Goal: Information Seeking & Learning: Learn about a topic

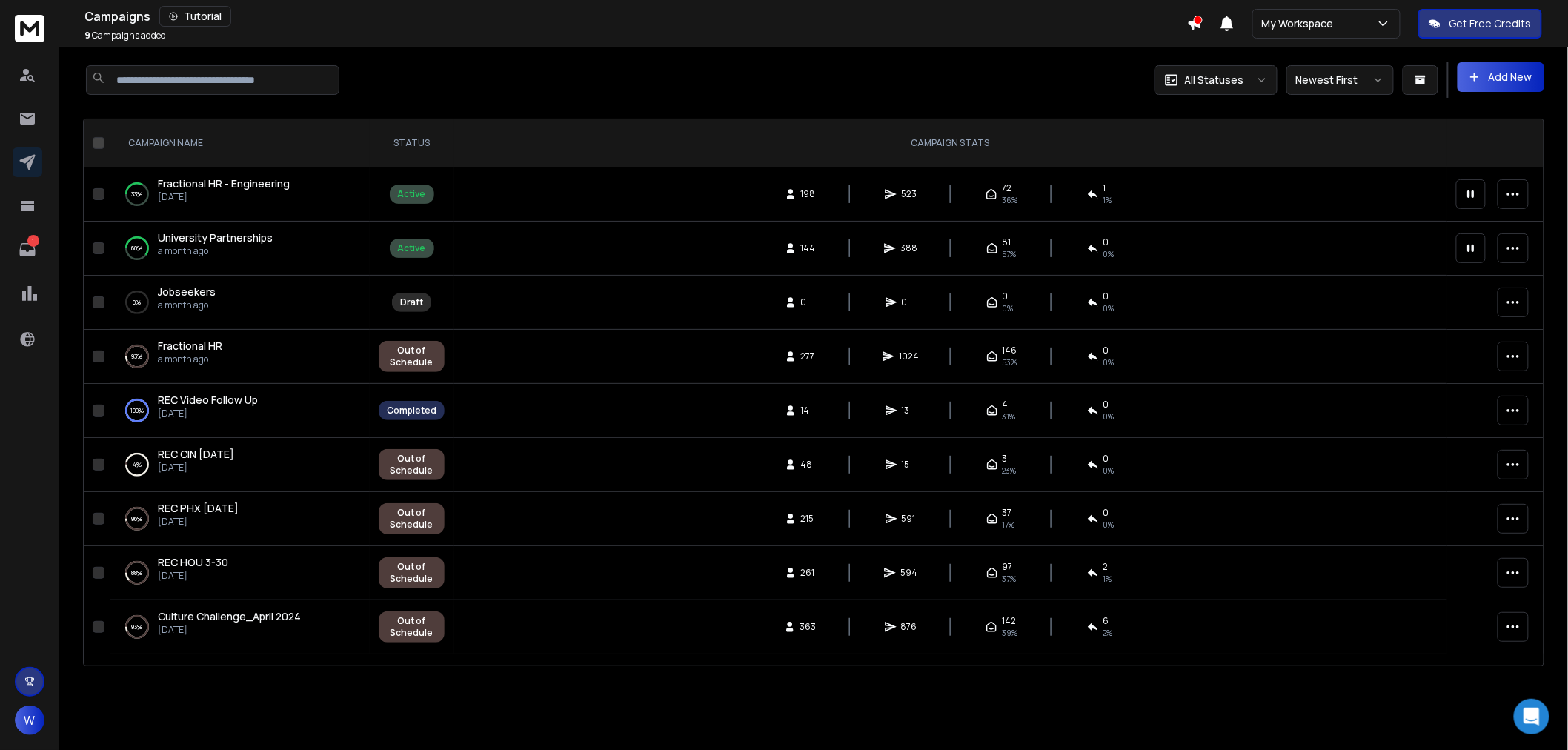
click at [228, 232] on span "University Partnerships" at bounding box center [215, 238] width 115 height 14
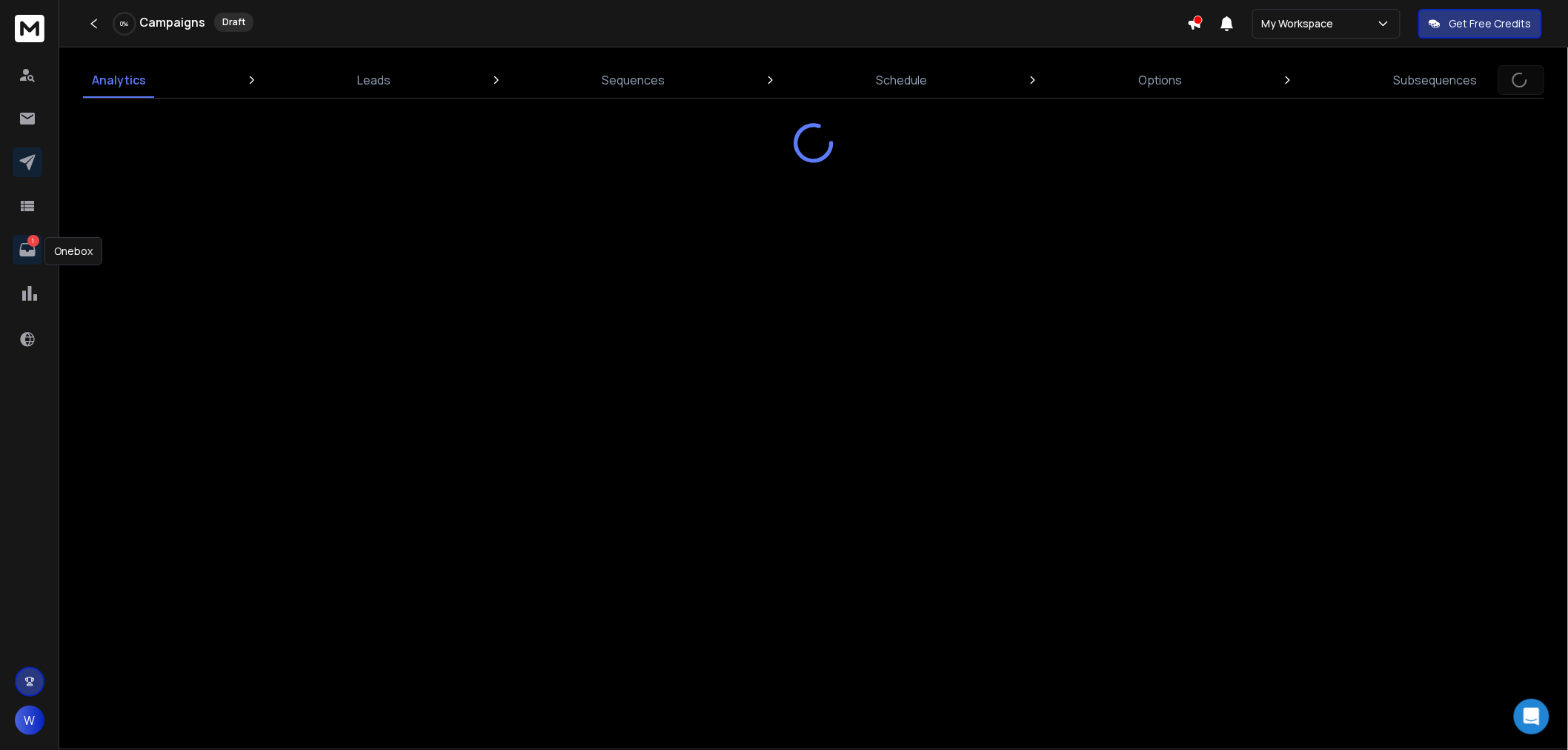
click at [32, 255] on icon at bounding box center [28, 250] width 16 height 14
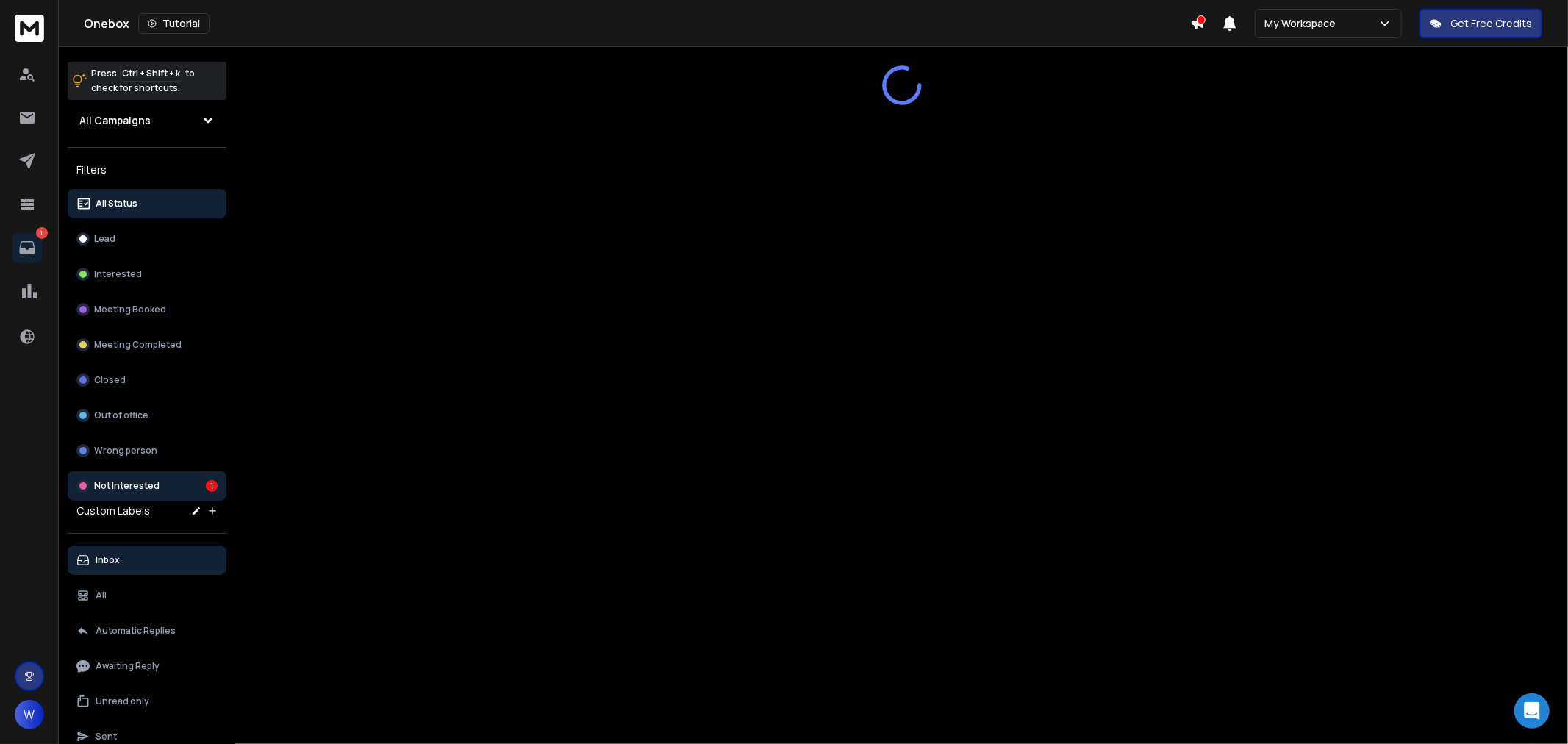
click at [114, 478] on button "Not Interested 1" at bounding box center [146, 486] width 159 height 29
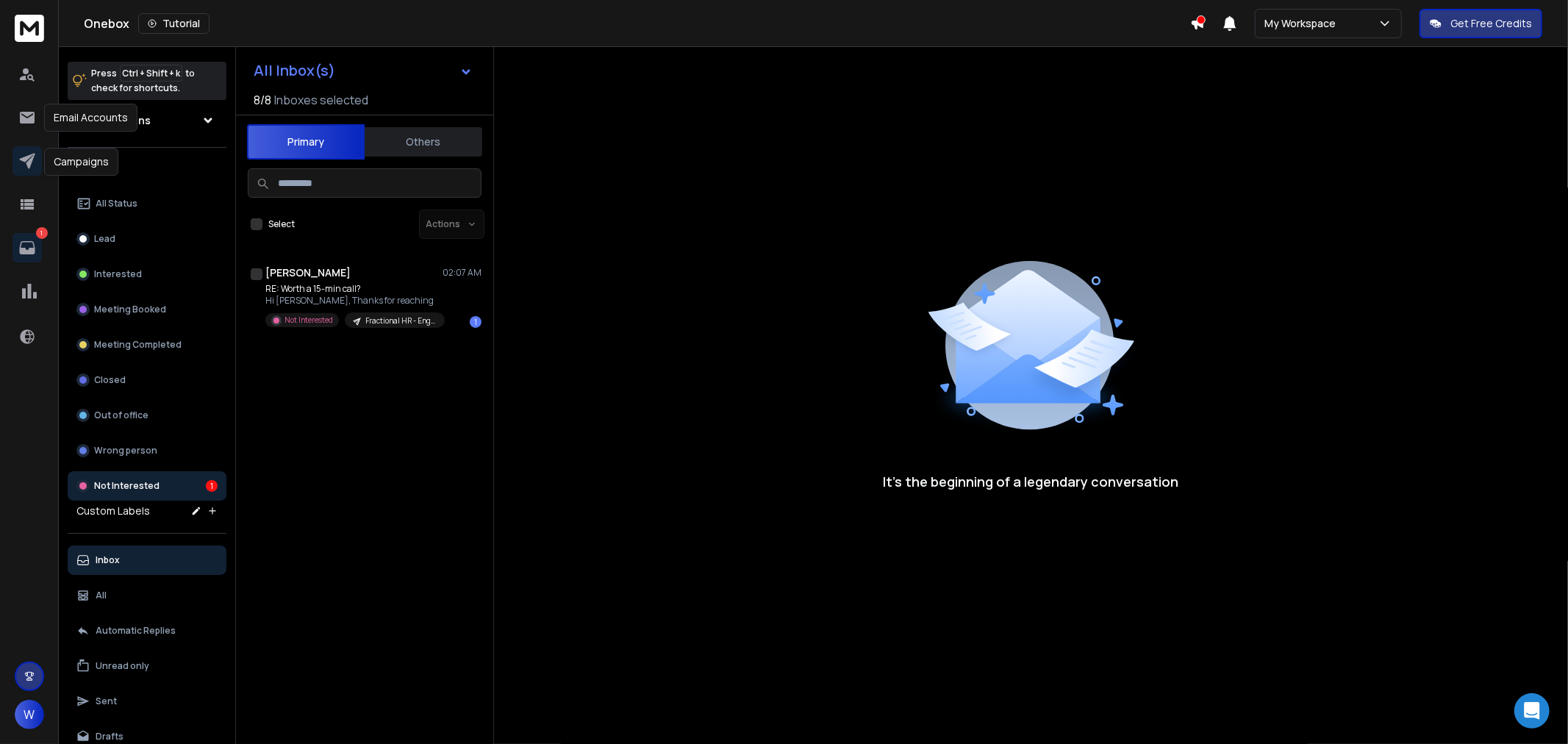
click at [24, 158] on icon at bounding box center [27, 162] width 16 height 16
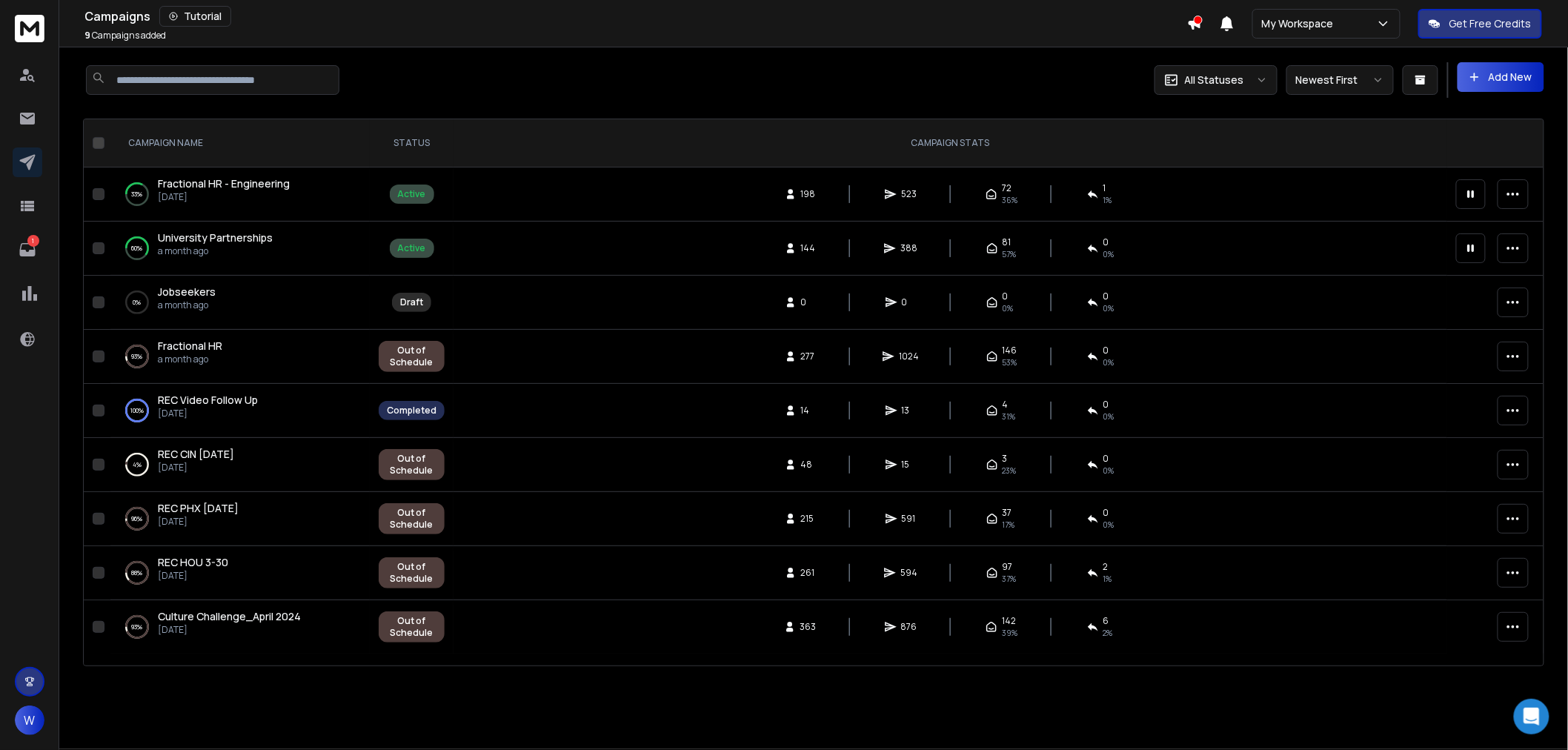
click at [233, 240] on span "University Partnerships" at bounding box center [215, 238] width 115 height 14
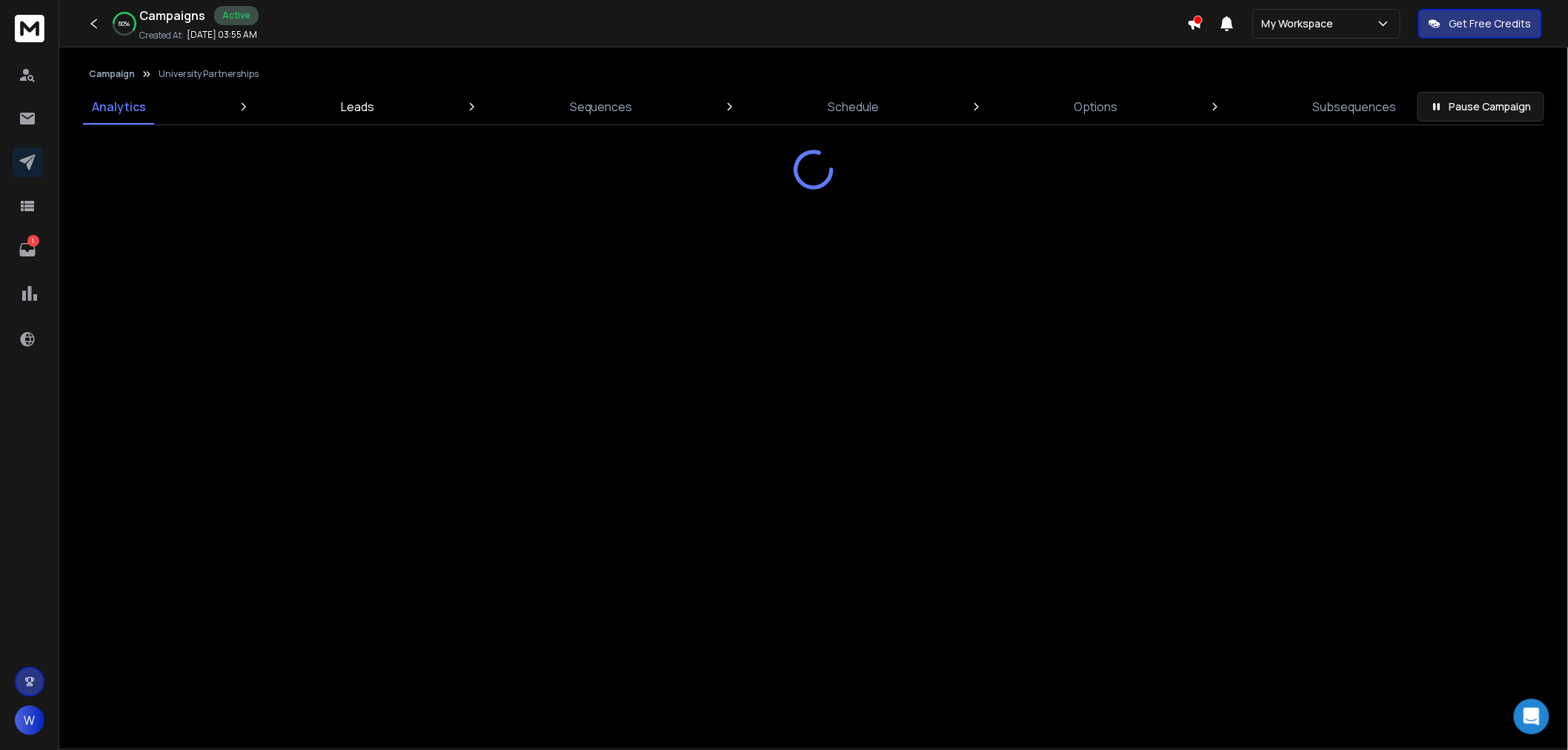
click at [361, 117] on link "Leads" at bounding box center [358, 107] width 51 height 35
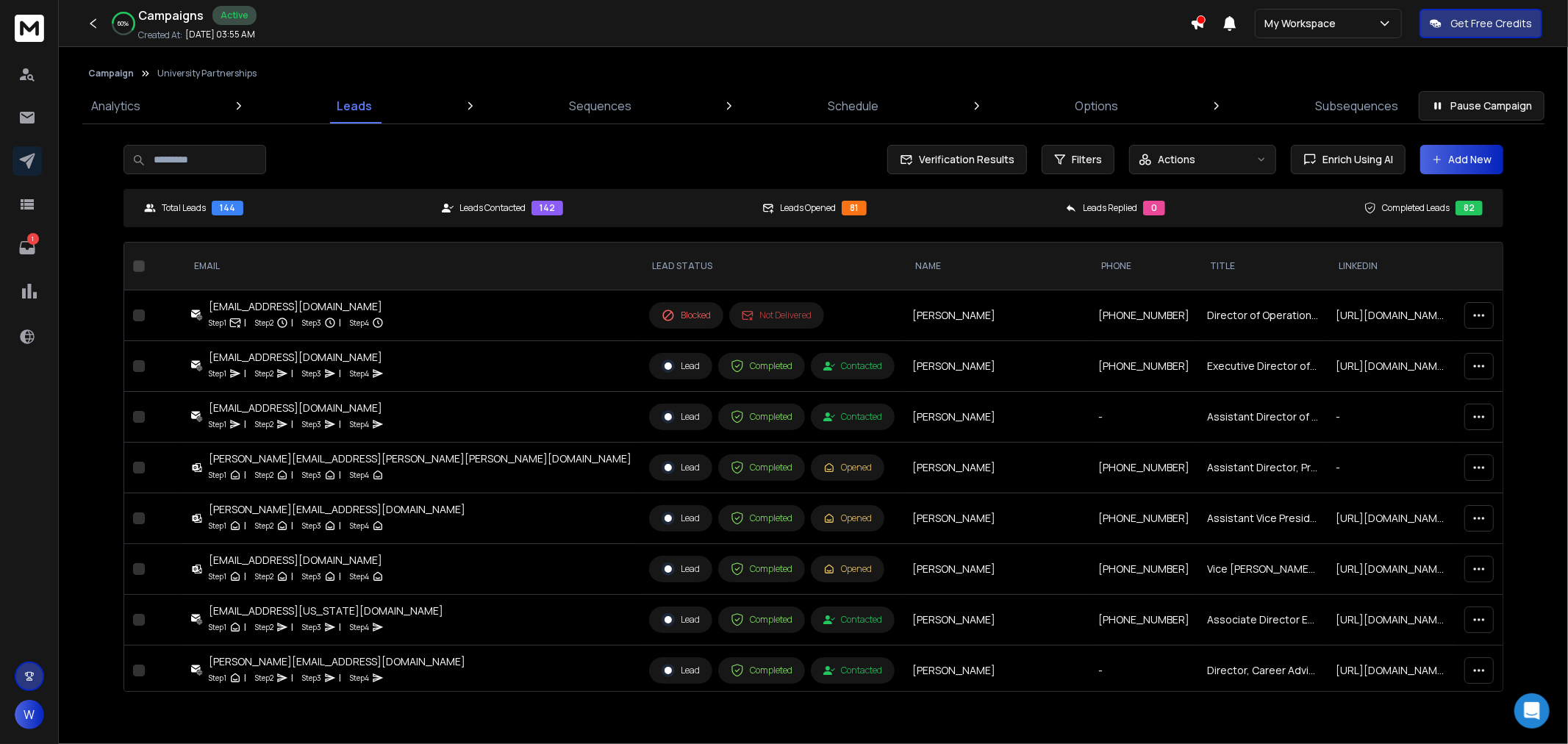
click at [229, 158] on input at bounding box center [195, 160] width 142 height 29
paste input "**********"
type input "**********"
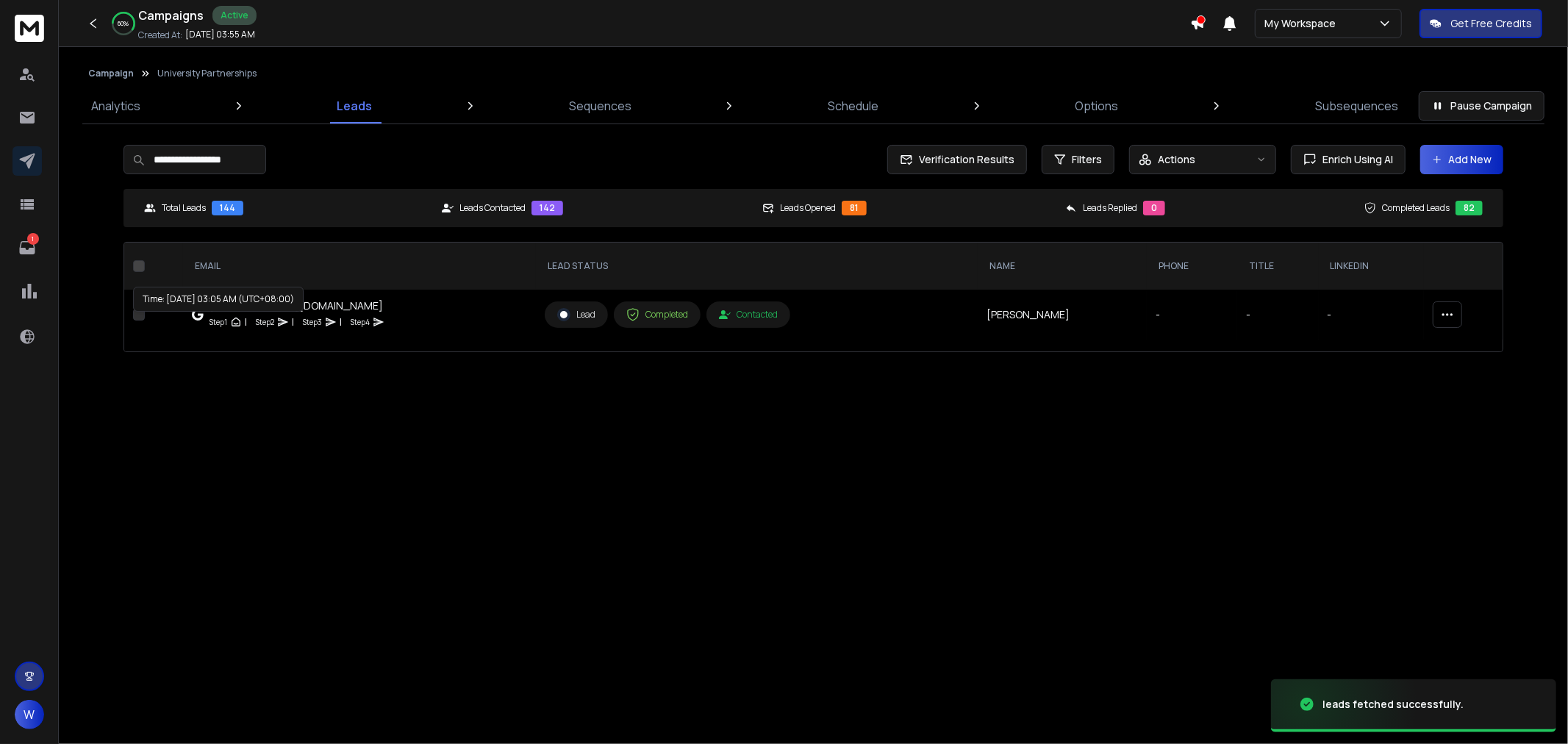
click at [234, 322] on icon at bounding box center [236, 323] width 8 height 8
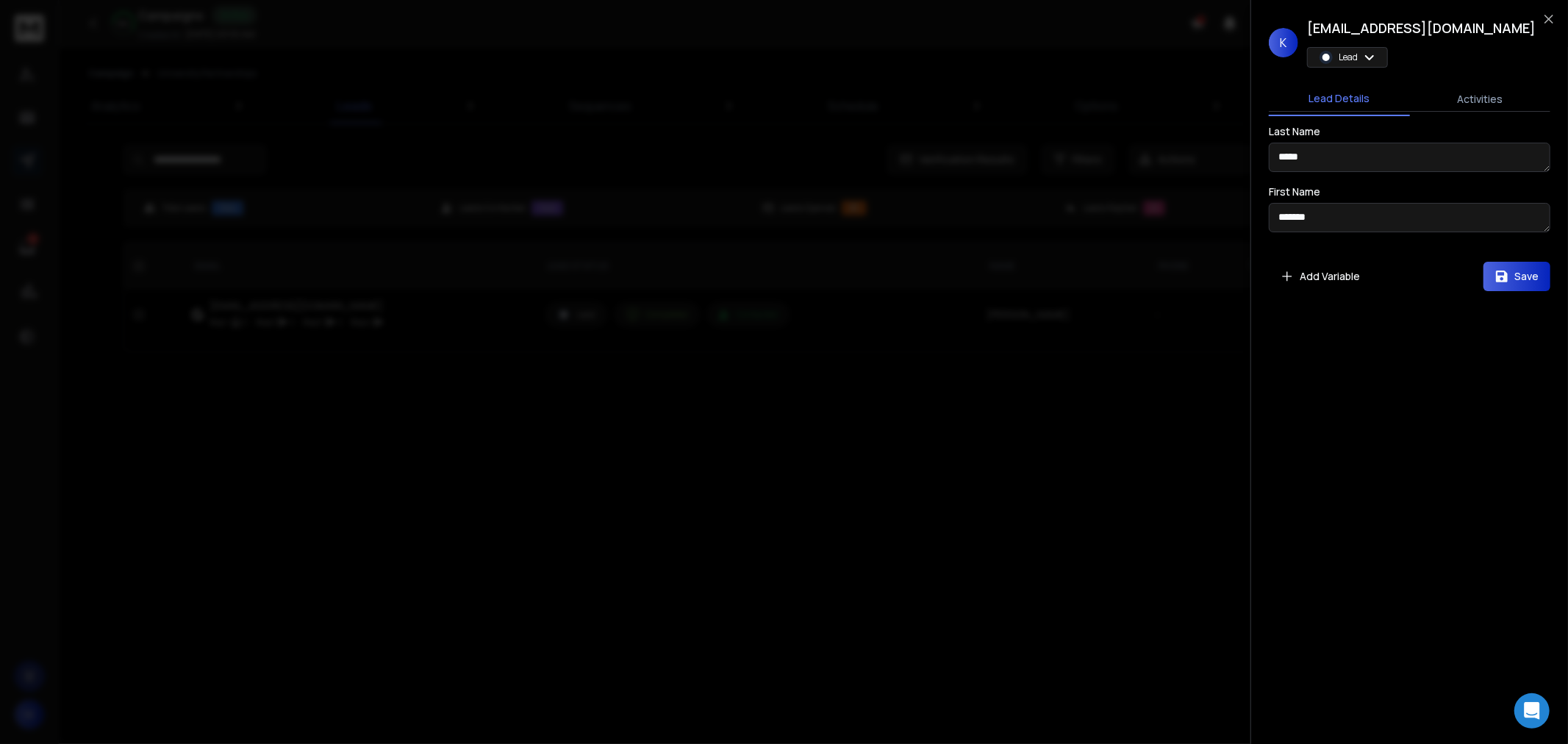
click at [1548, 23] on icon "button" at bounding box center [1549, 19] width 15 height 15
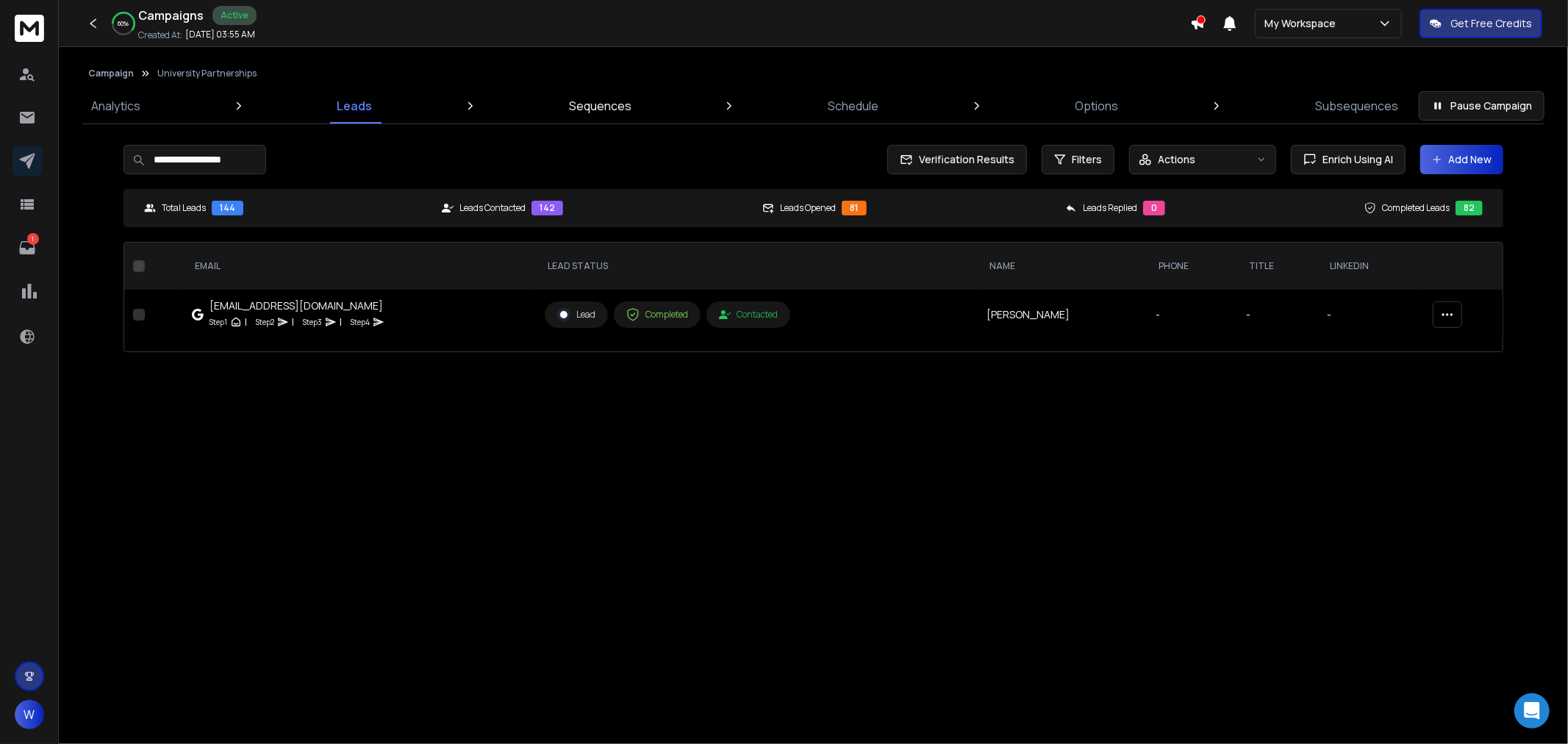
click at [614, 106] on p "Sequences" at bounding box center [600, 106] width 62 height 18
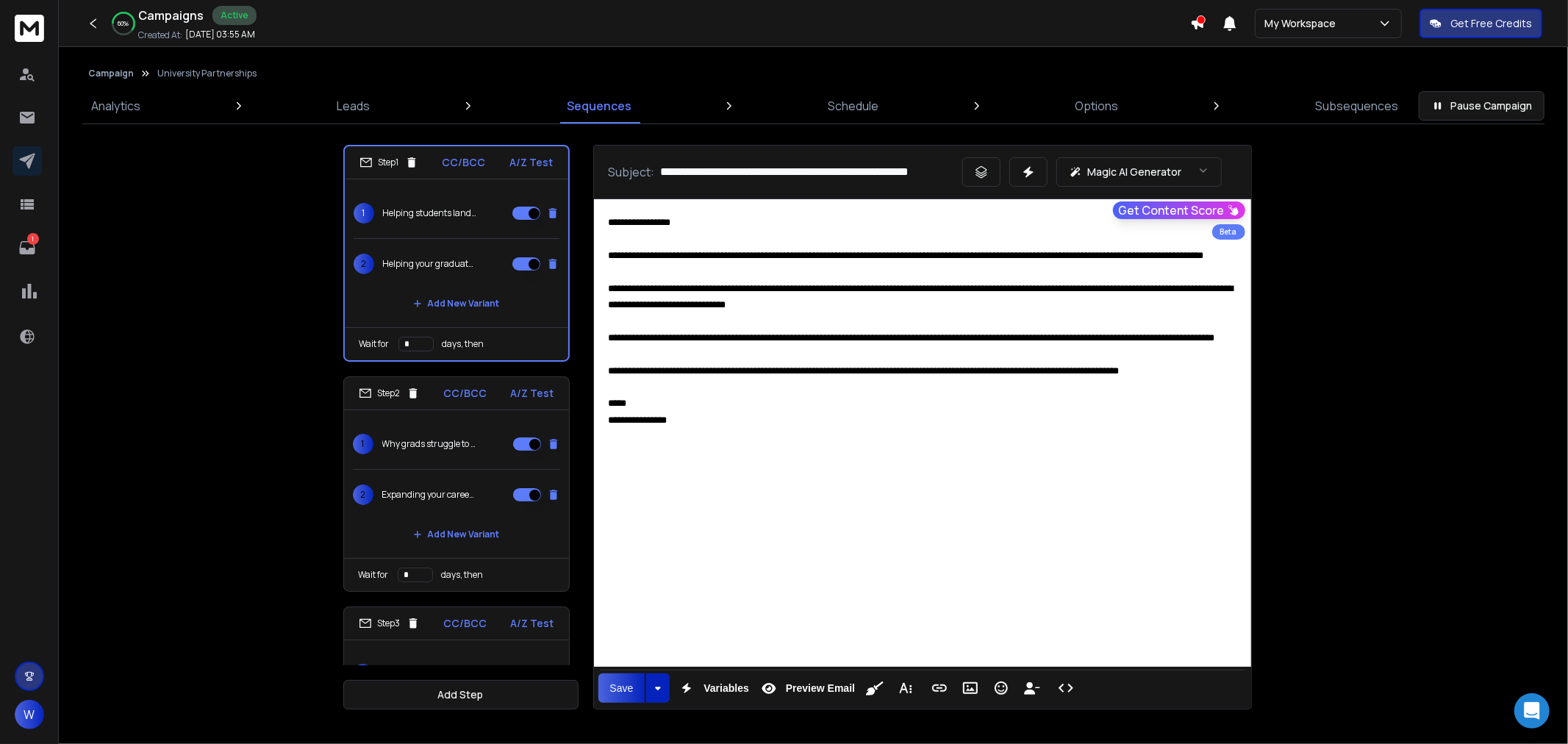
click at [417, 254] on div "2 Helping your graduates stand out in the job market" at bounding box center [415, 263] width 124 height 20
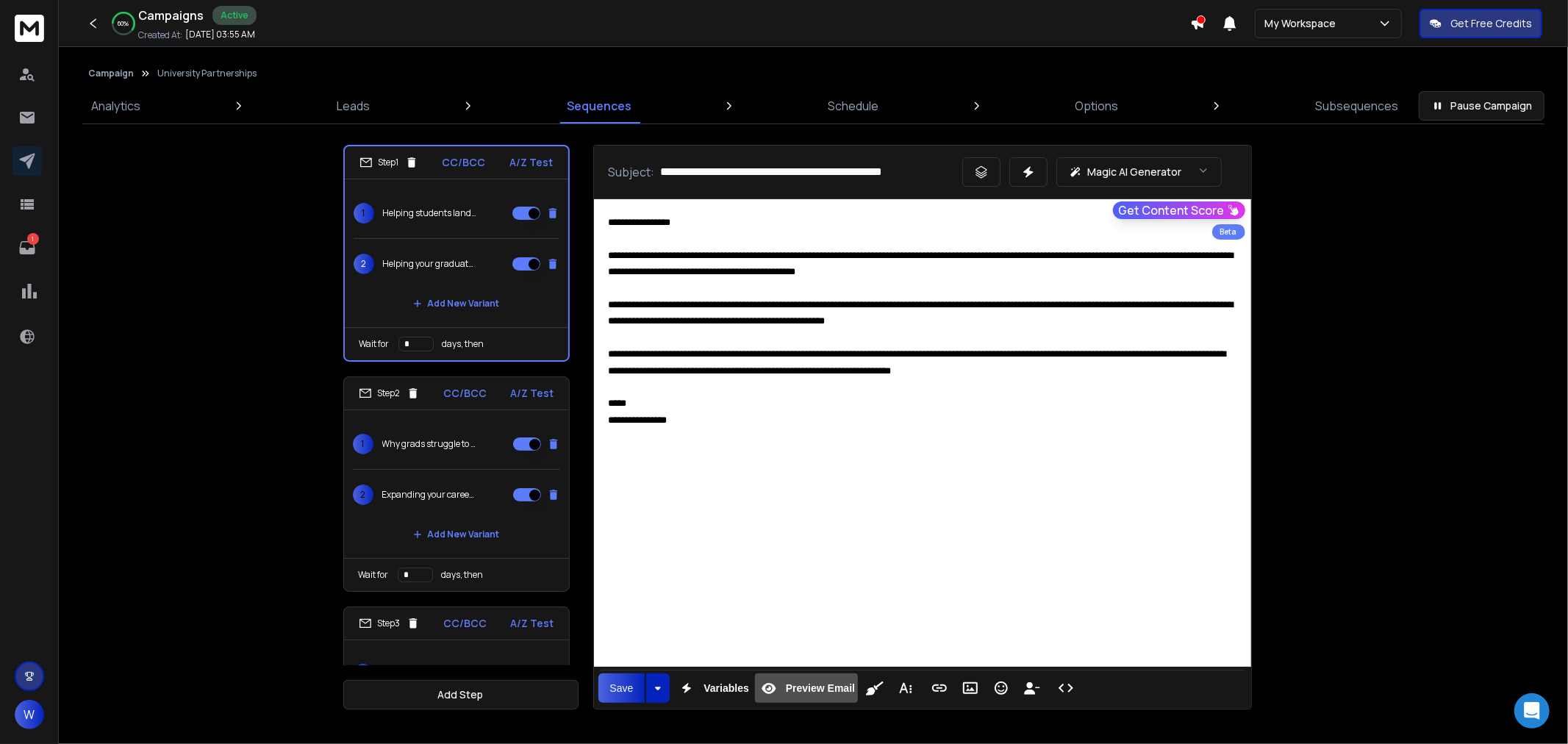
click at [818, 683] on span "Preview Email" at bounding box center [820, 688] width 75 height 13
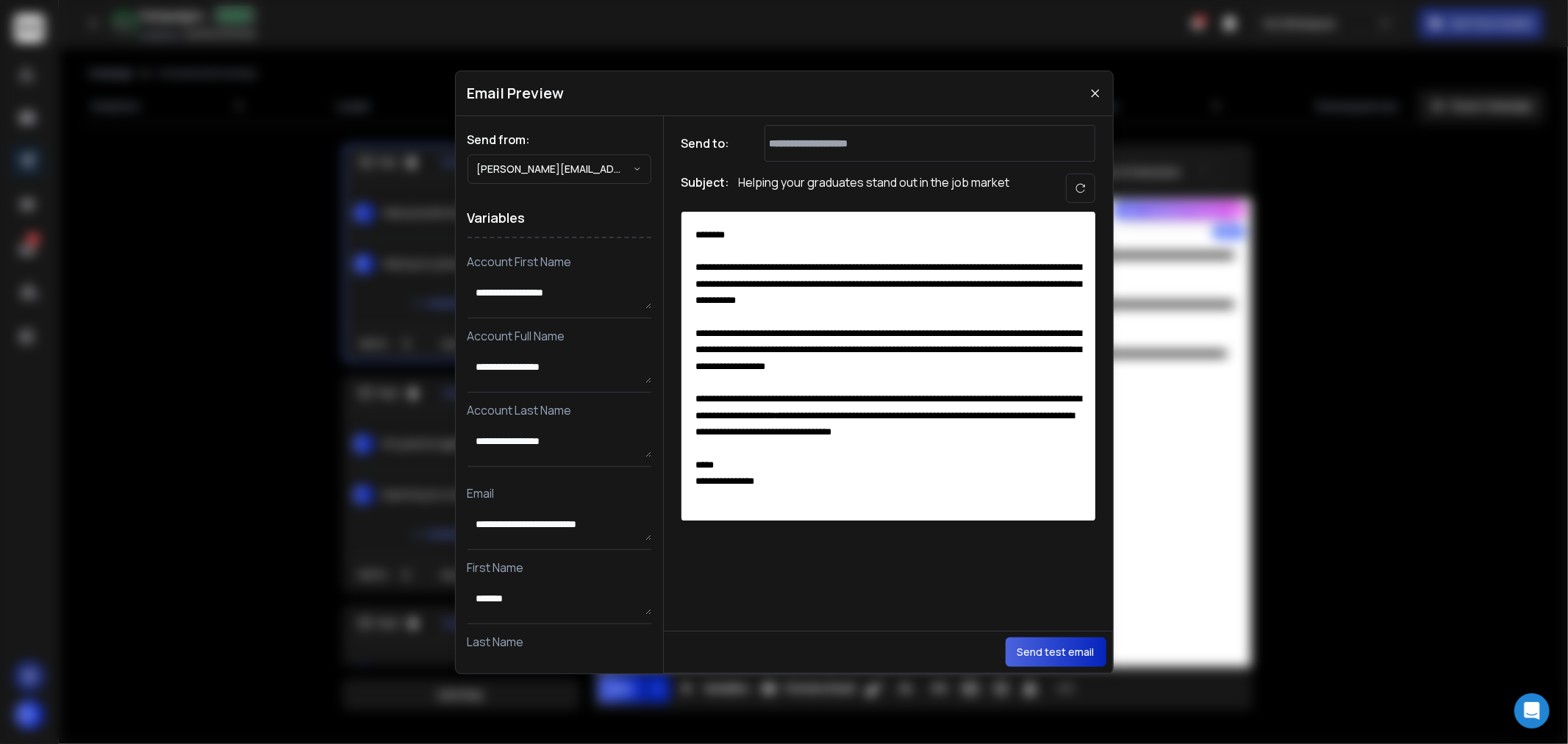
click at [1099, 89] on icon at bounding box center [1095, 94] width 12 height 12
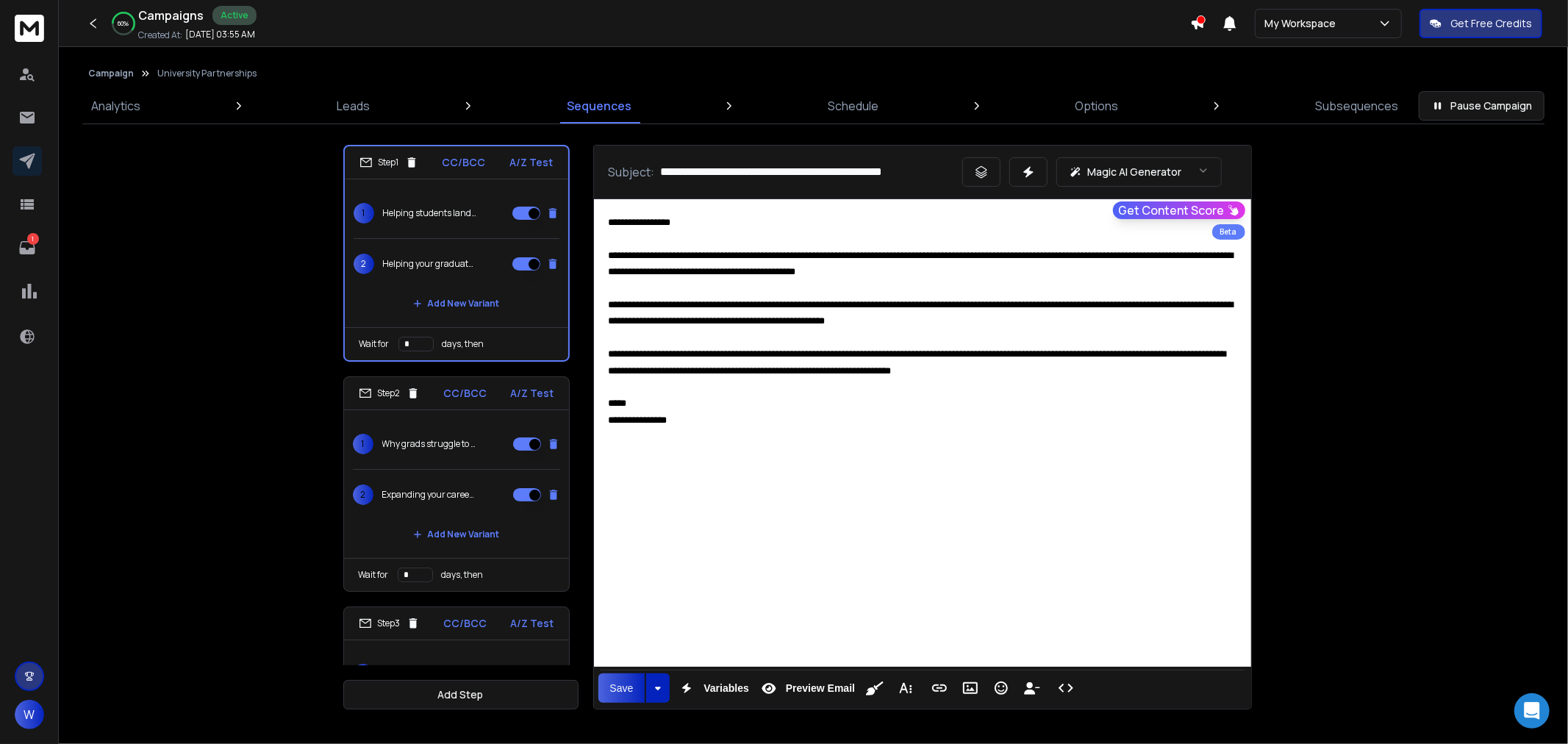
click at [415, 444] on p "Why grads struggle to get hired" at bounding box center [429, 444] width 95 height 12
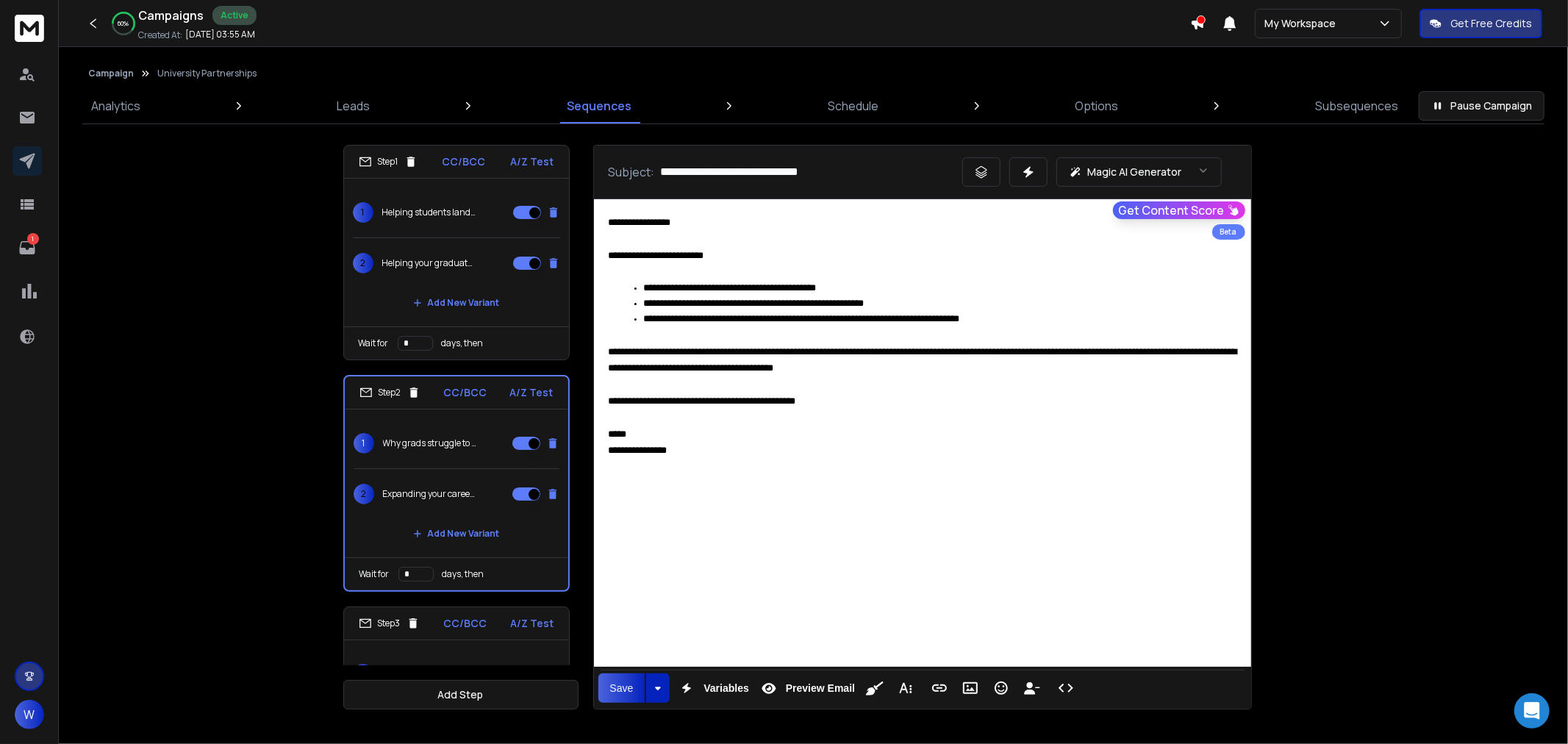
click at [429, 504] on div "2 Expanding your career services without expanding your budget" at bounding box center [456, 493] width 206 height 50
type input "**********"
